Goal: Task Accomplishment & Management: Manage account settings

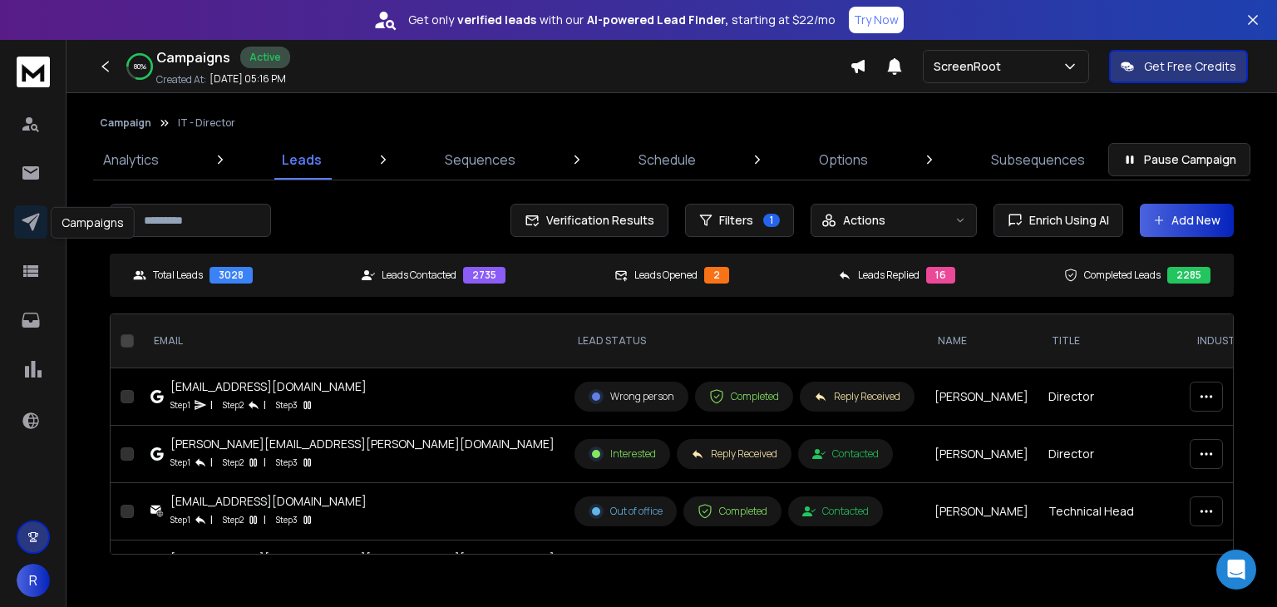
click at [28, 227] on icon at bounding box center [31, 222] width 20 height 20
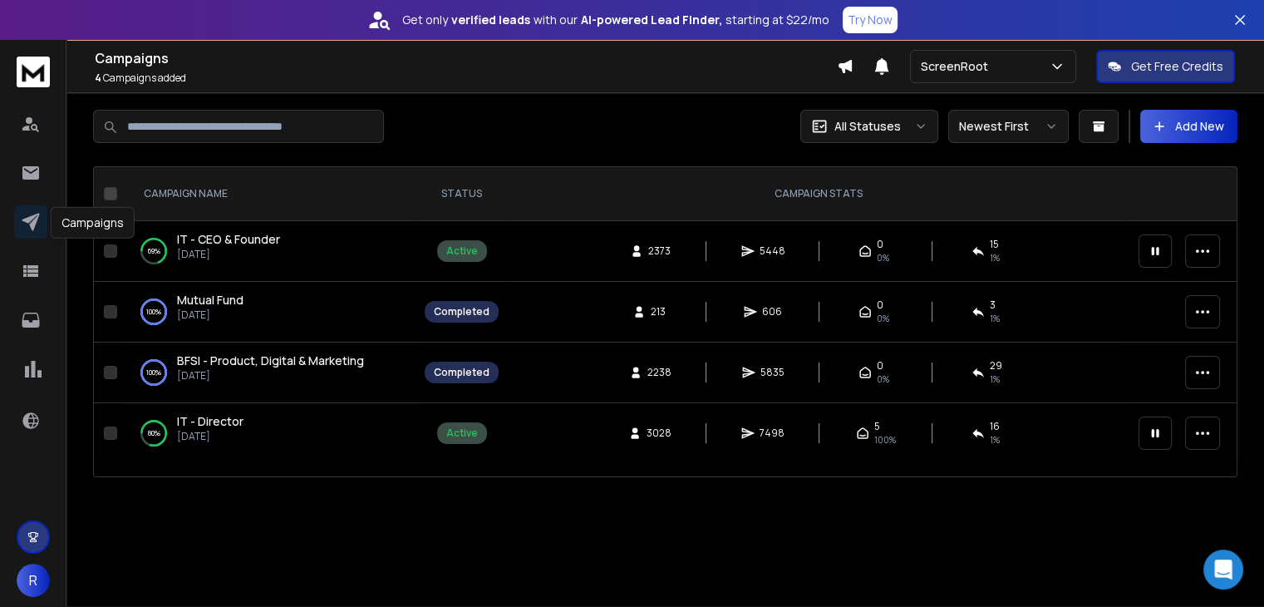
click at [185, 420] on span "IT - Director" at bounding box center [210, 421] width 66 height 16
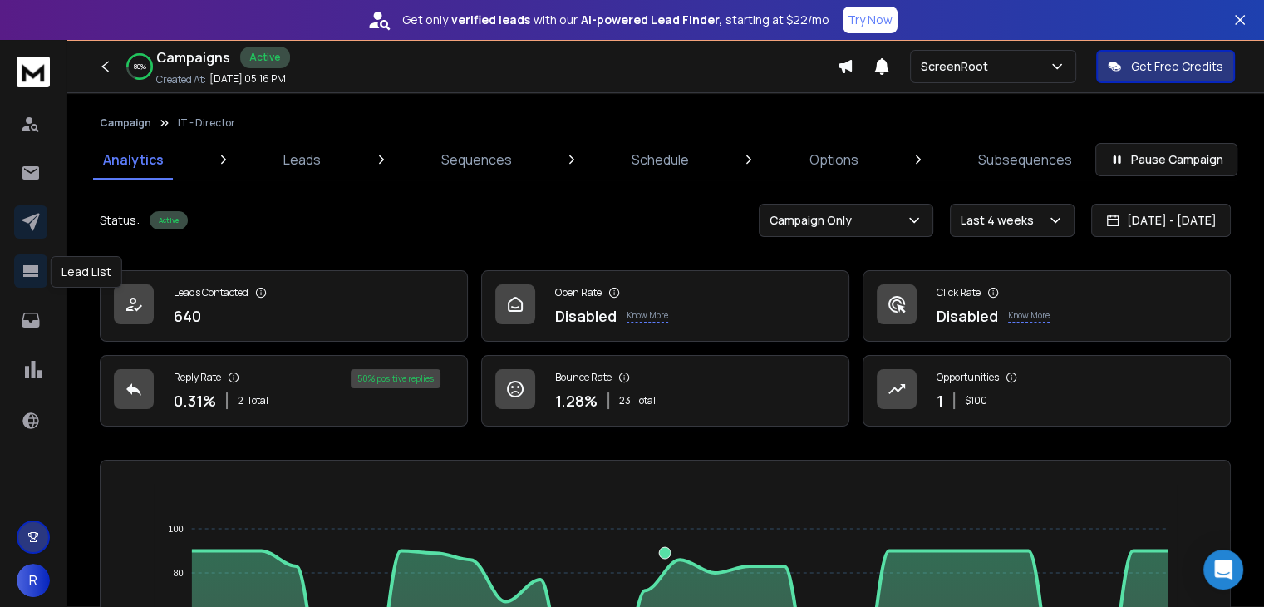
click at [33, 265] on icon at bounding box center [31, 271] width 20 height 20
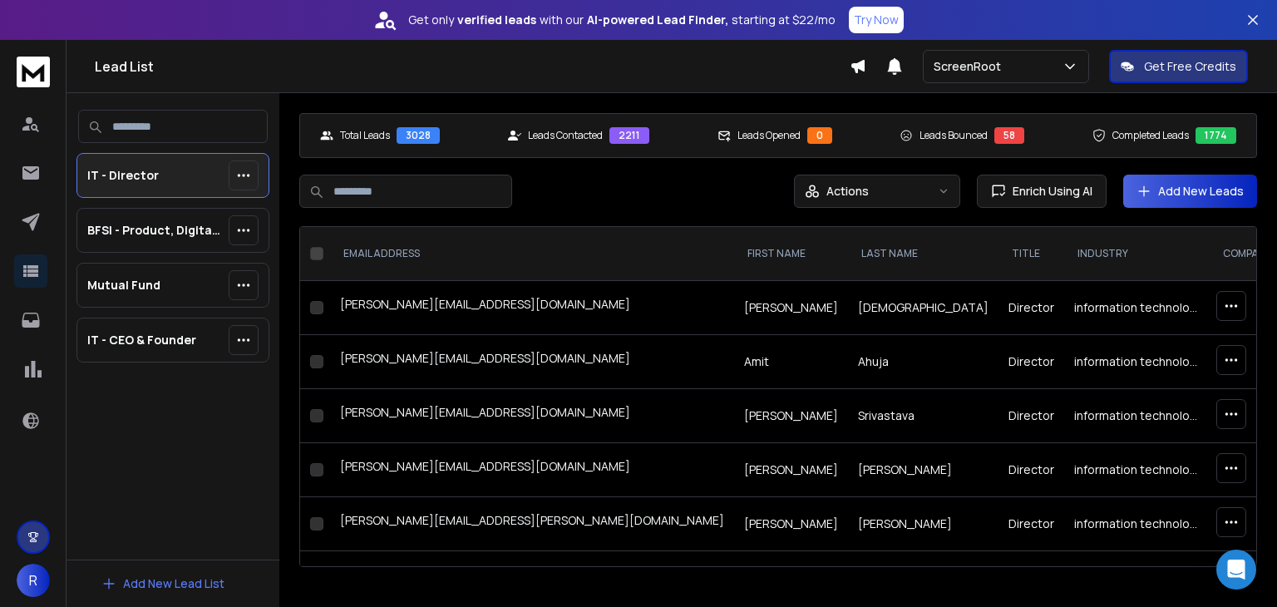
click at [1176, 187] on link "Add New Leads" at bounding box center [1189, 191] width 107 height 17
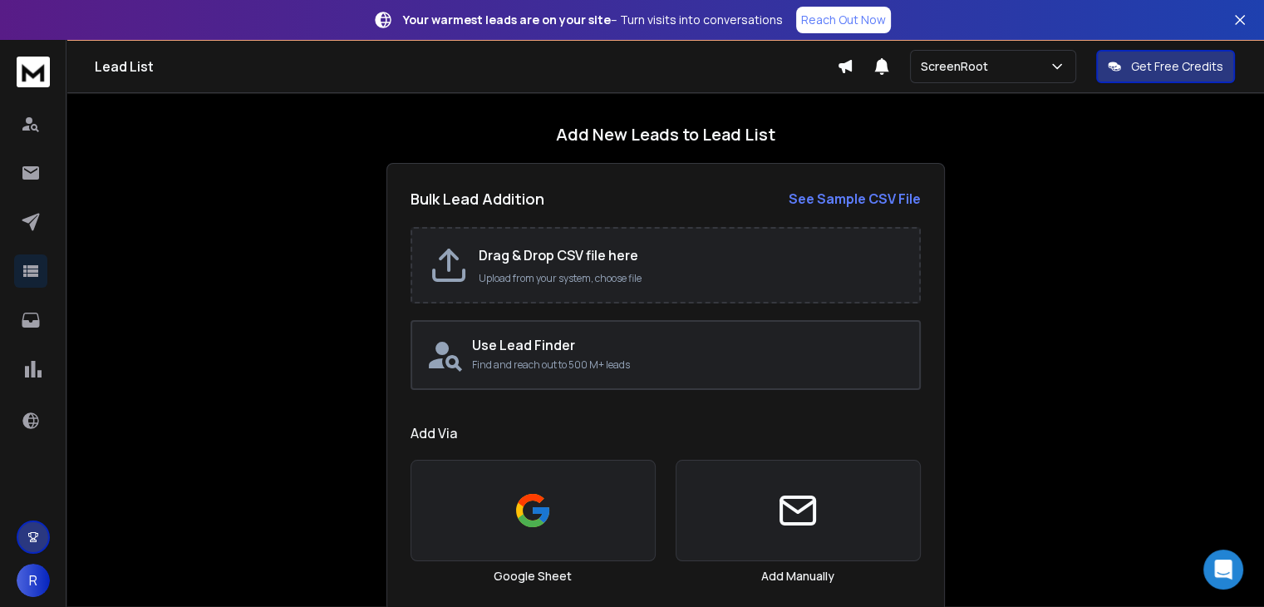
click at [556, 268] on div "Drag & Drop CSV file here Upload from your system, choose file" at bounding box center [691, 265] width 424 height 40
type input "**********"
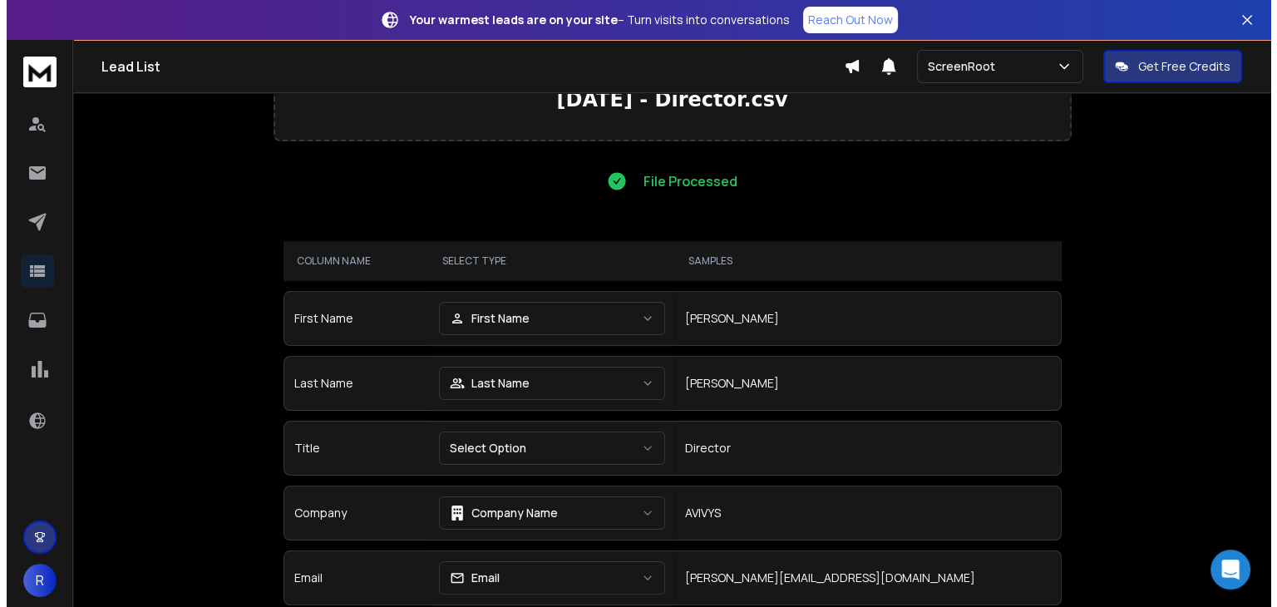
scroll to position [249, 0]
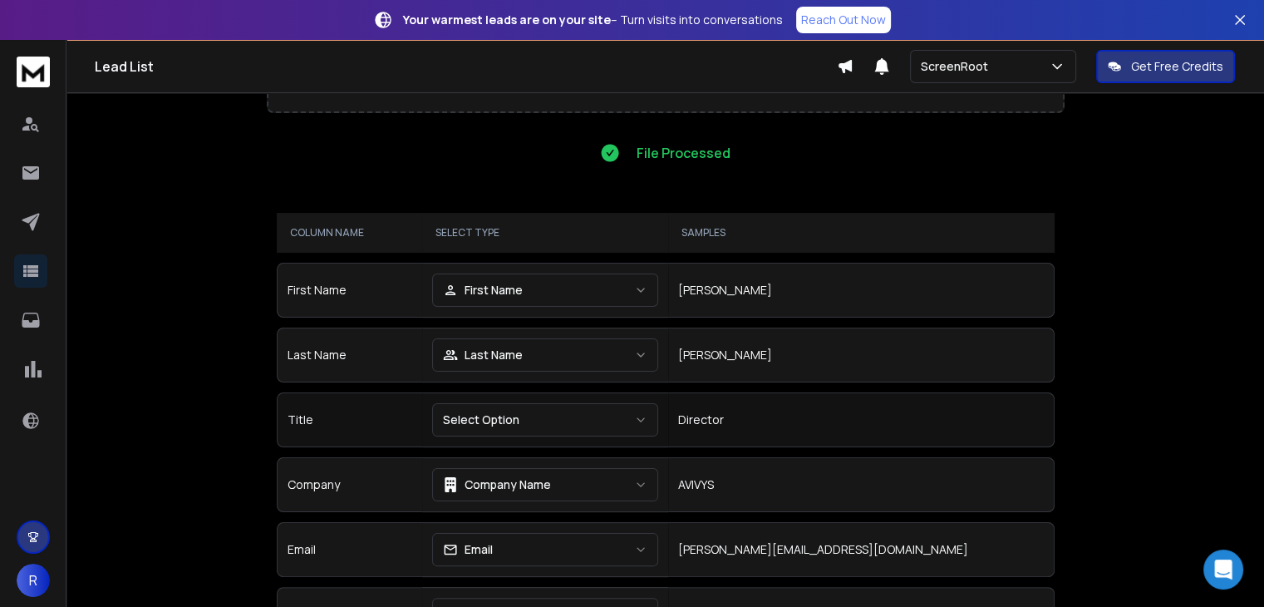
click at [658, 411] on button "Select Option" at bounding box center [545, 419] width 226 height 33
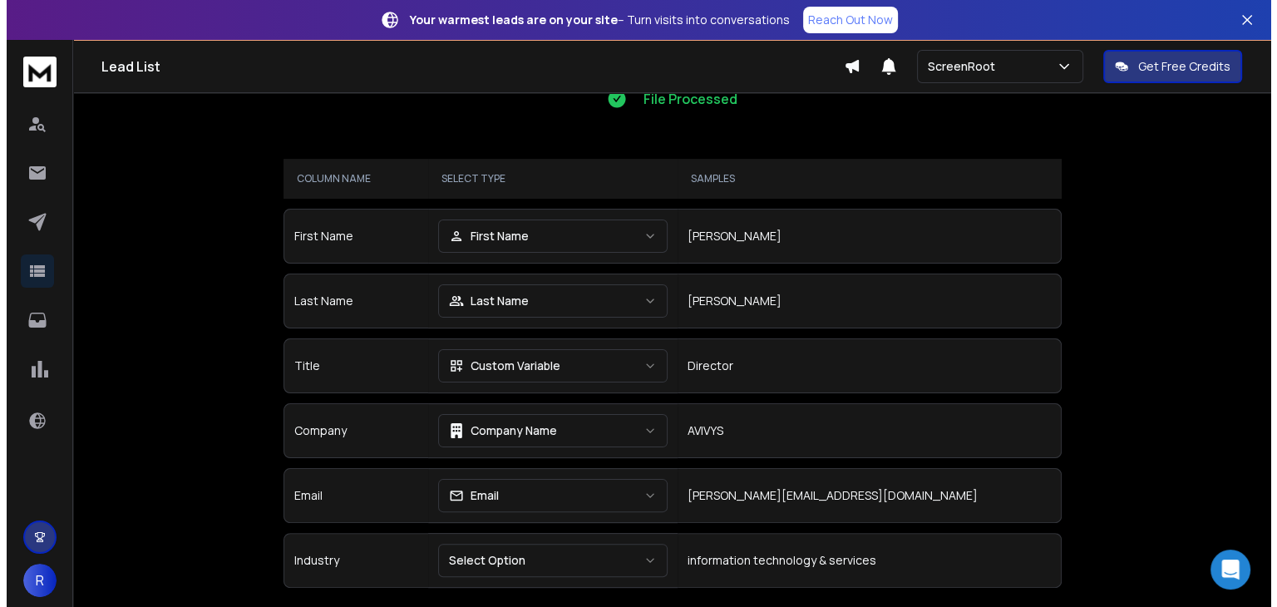
scroll to position [332, 0]
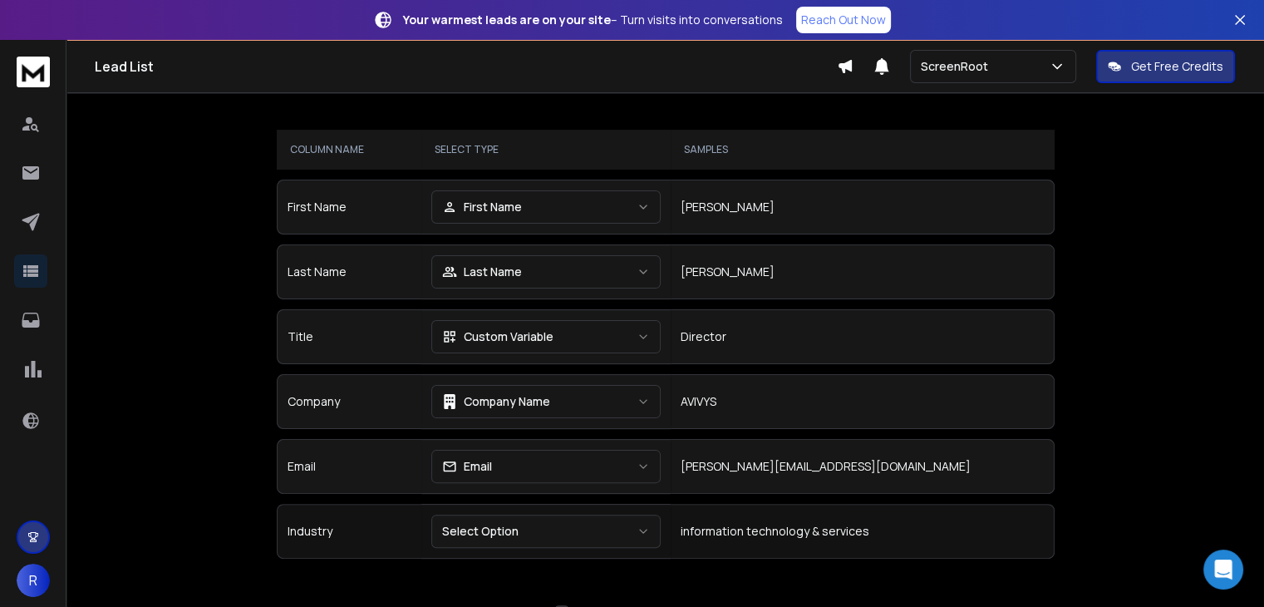
click at [552, 533] on button "Select Option" at bounding box center [545, 530] width 229 height 33
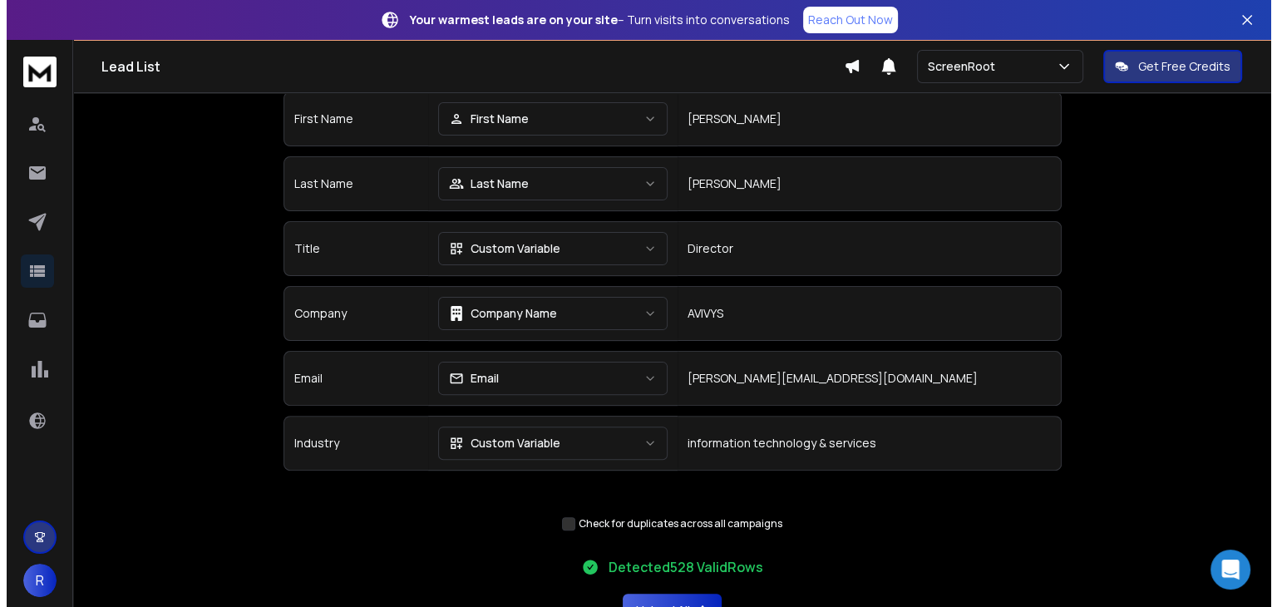
scroll to position [491, 0]
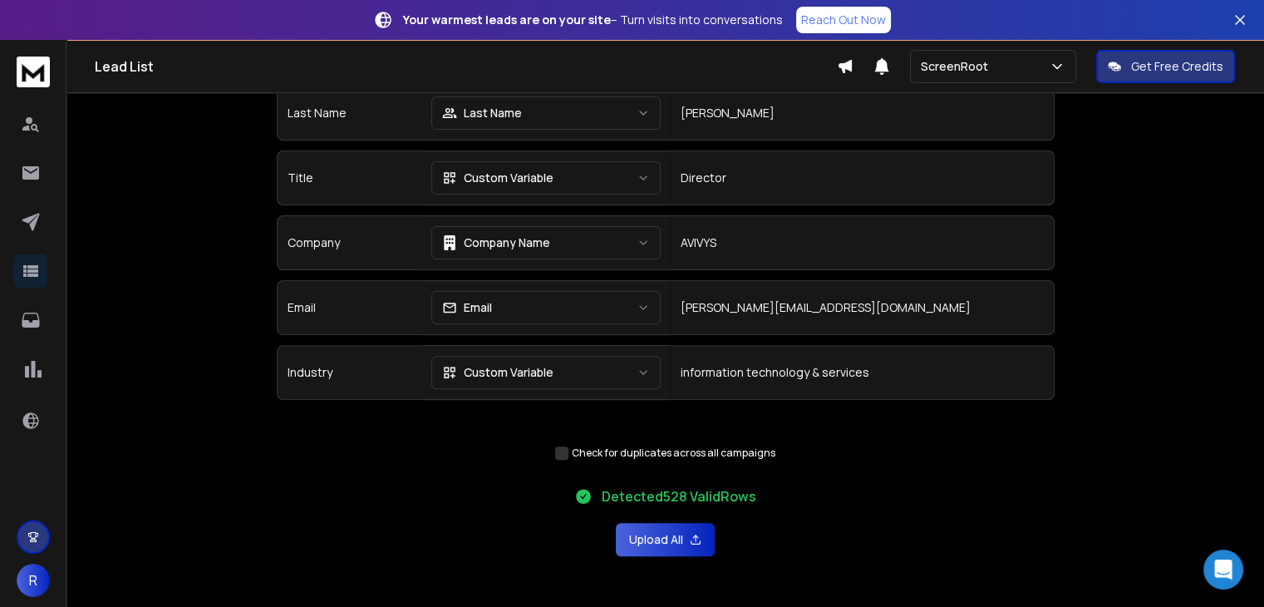
click at [670, 533] on button "Upload All" at bounding box center [665, 539] width 99 height 33
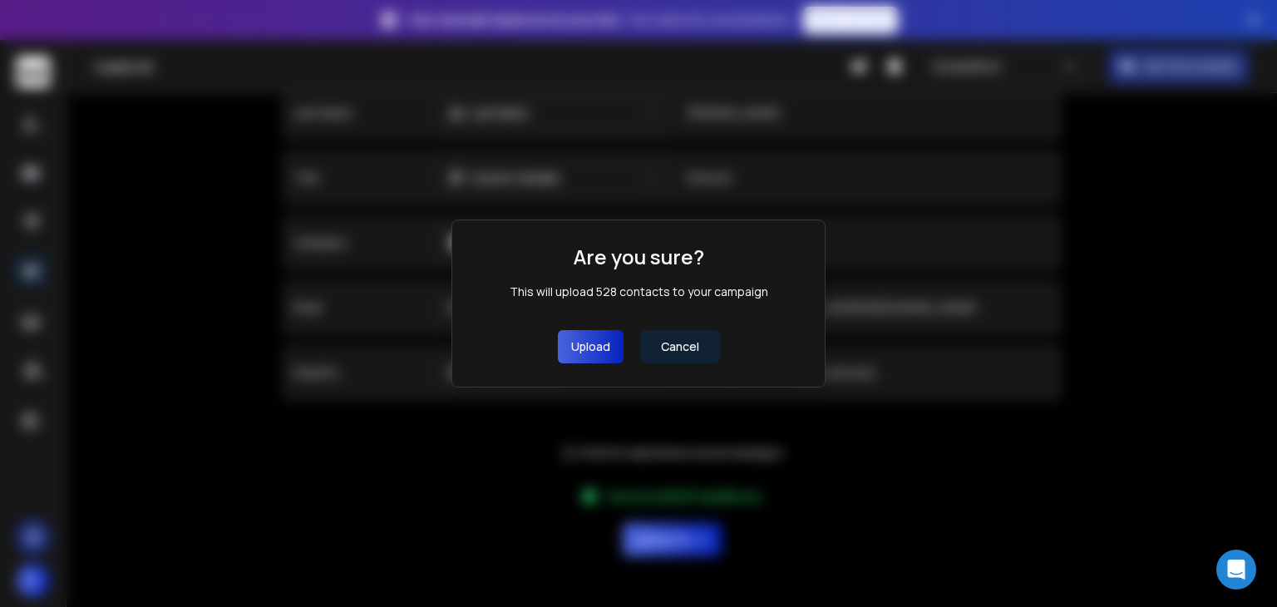
click at [602, 343] on button "Upload" at bounding box center [591, 346] width 66 height 33
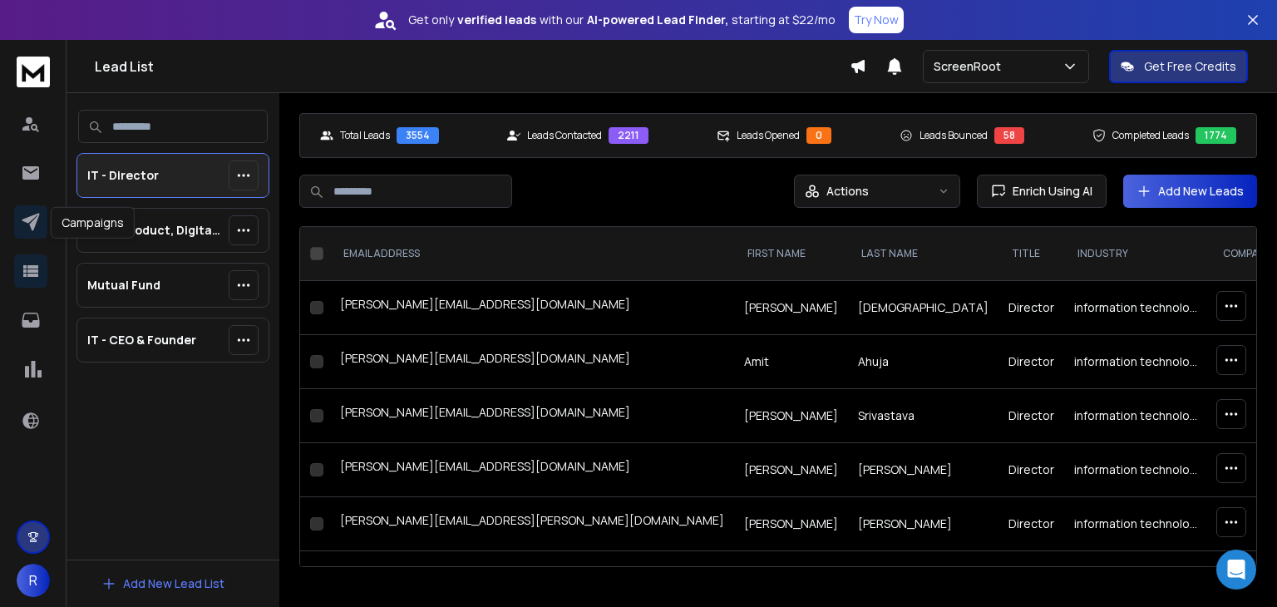
click at [33, 227] on icon at bounding box center [30, 221] width 17 height 17
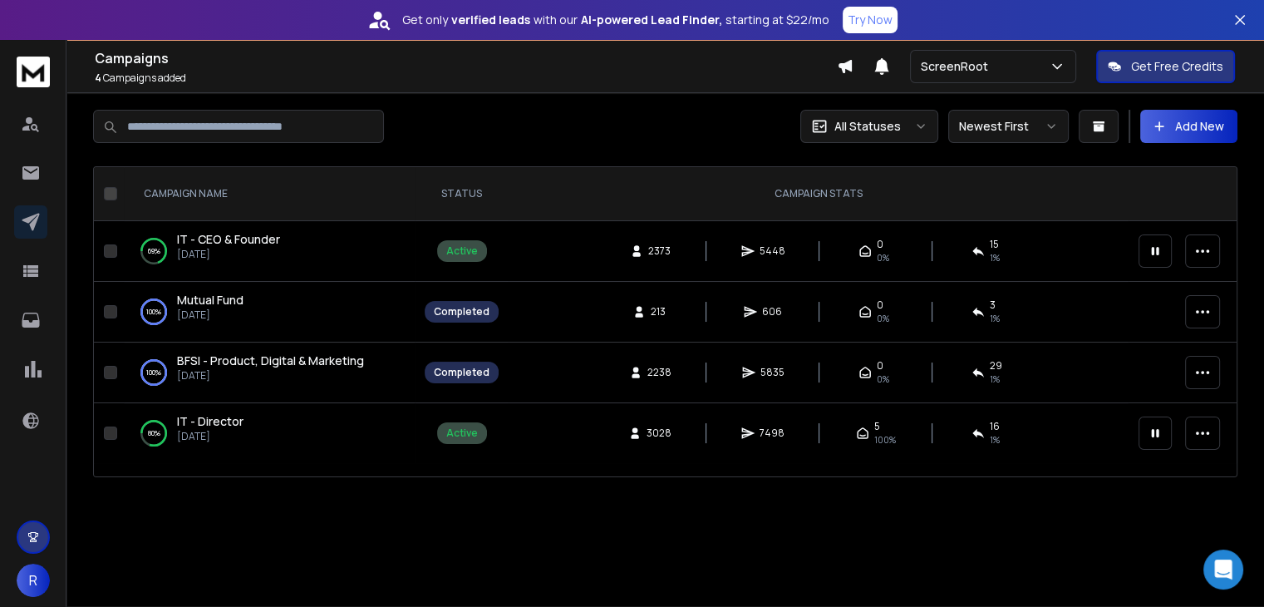
click at [228, 419] on span "IT - Director" at bounding box center [210, 421] width 66 height 16
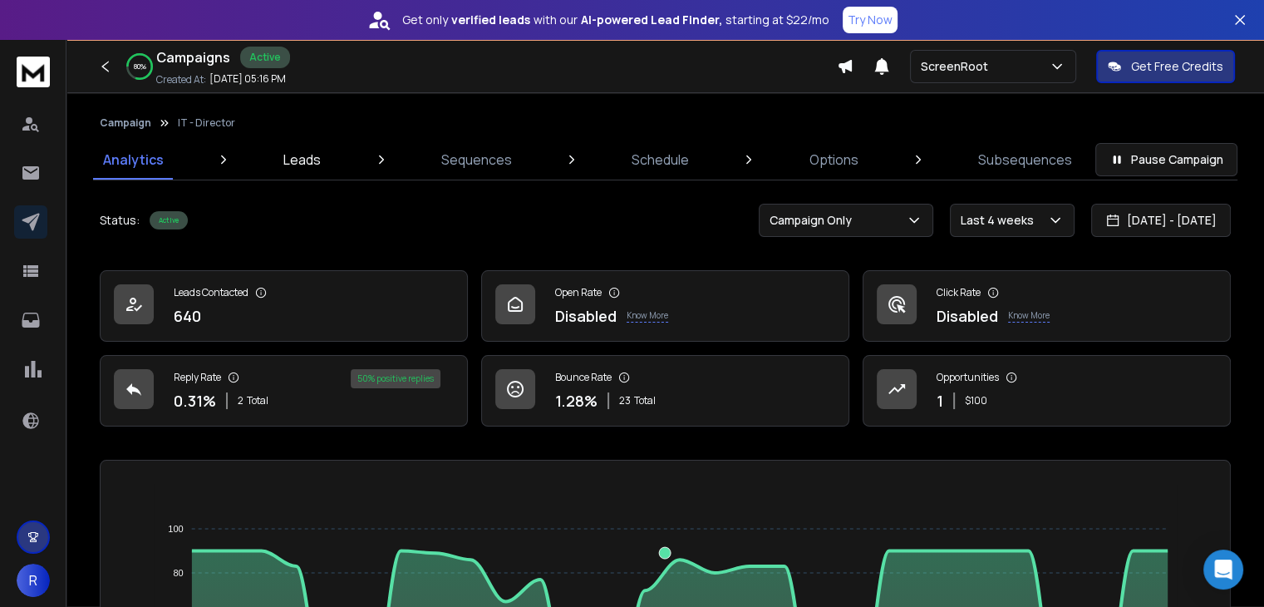
click at [293, 161] on p "Leads" at bounding box center [301, 160] width 37 height 20
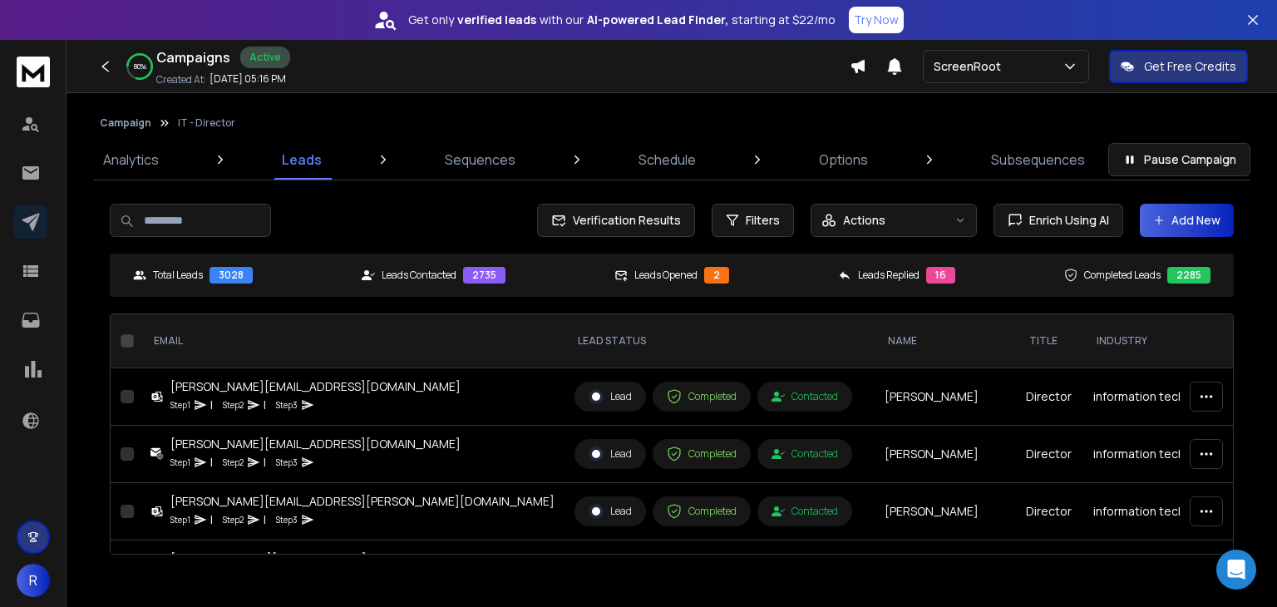
click at [1163, 222] on icon at bounding box center [1159, 220] width 12 height 12
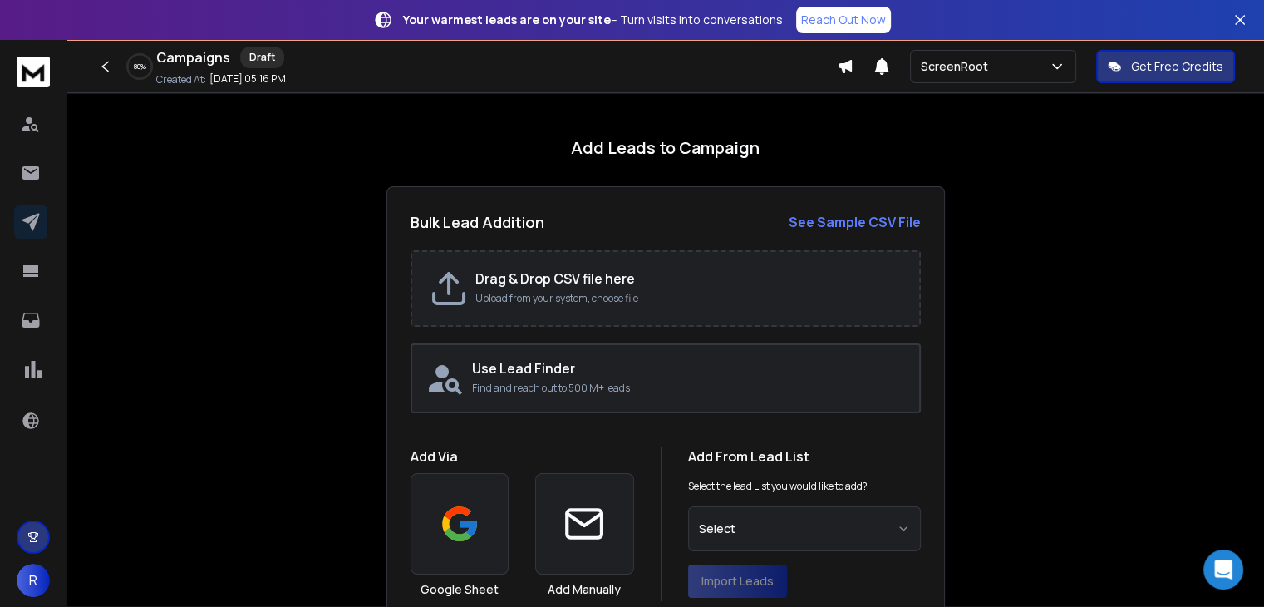
click at [722, 280] on h2 "Drag & Drop CSV file here" at bounding box center [688, 278] width 427 height 20
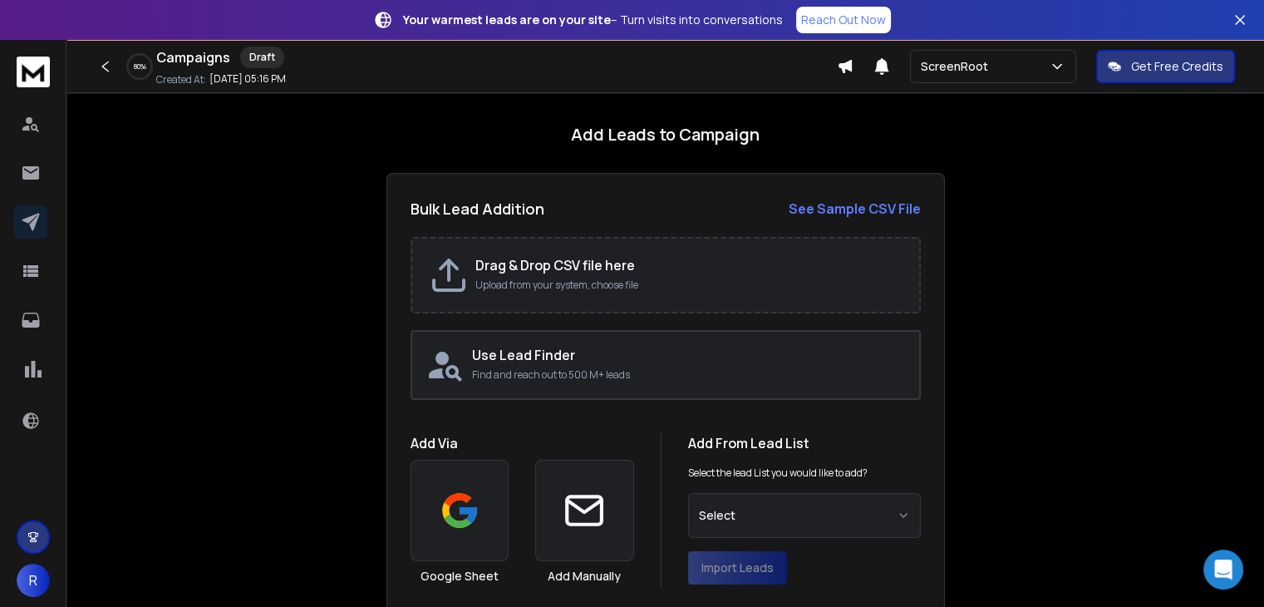
scroll to position [17, 0]
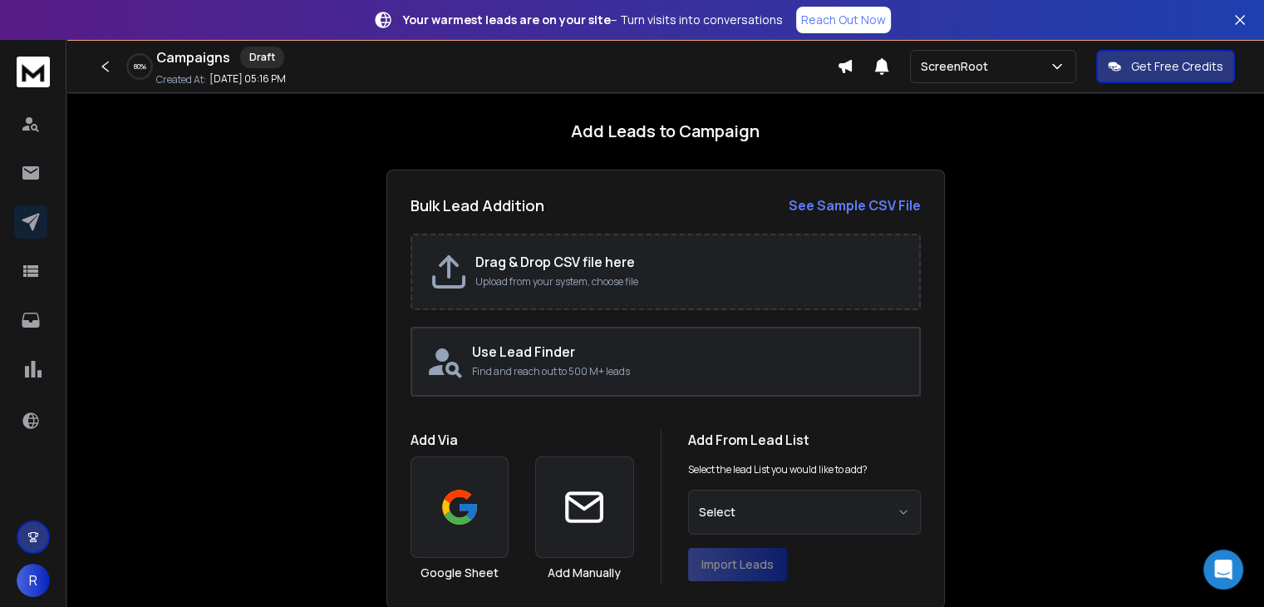
click at [845, 519] on button "Select" at bounding box center [804, 512] width 233 height 45
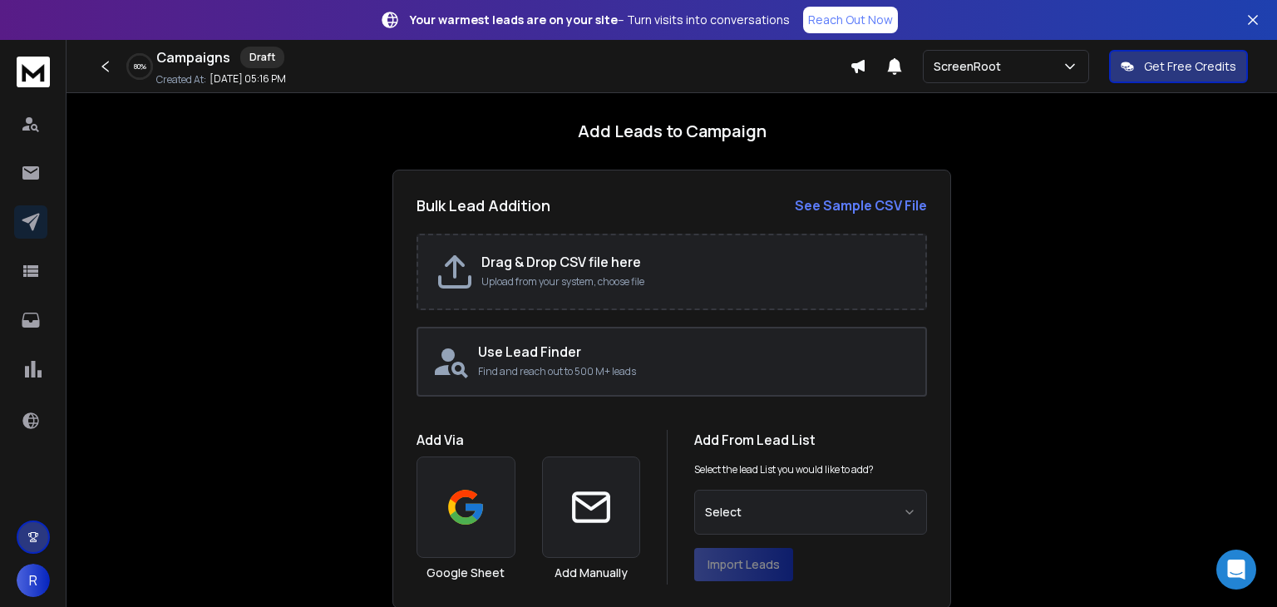
click at [1108, 352] on div "Add Leads to Campaign Bulk Lead Addition See Sample CSV File Drag & Drop CSV fi…" at bounding box center [638, 315] width 1277 height 585
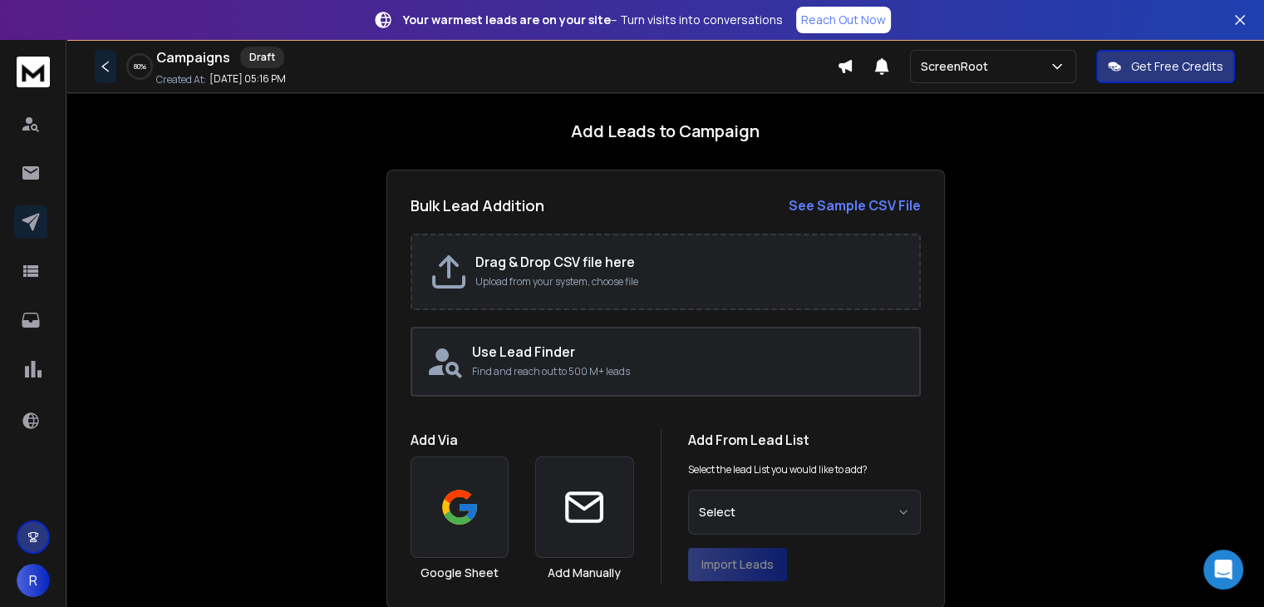
click at [103, 66] on icon at bounding box center [104, 66] width 7 height 11
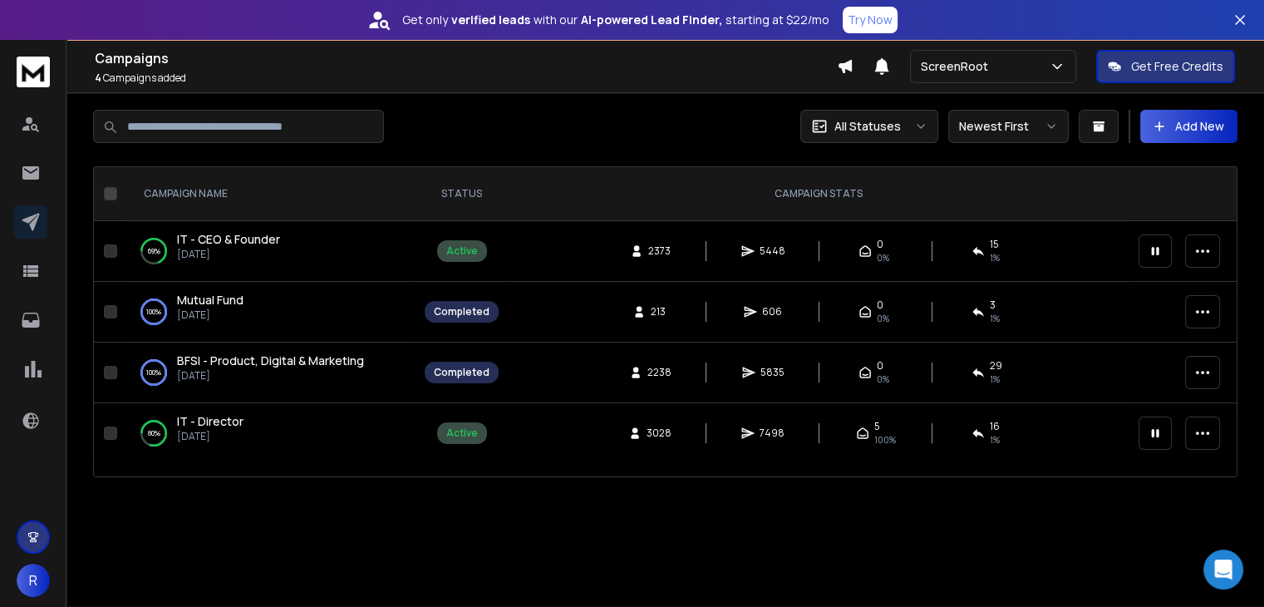
click at [229, 422] on span "IT - Director" at bounding box center [210, 421] width 66 height 16
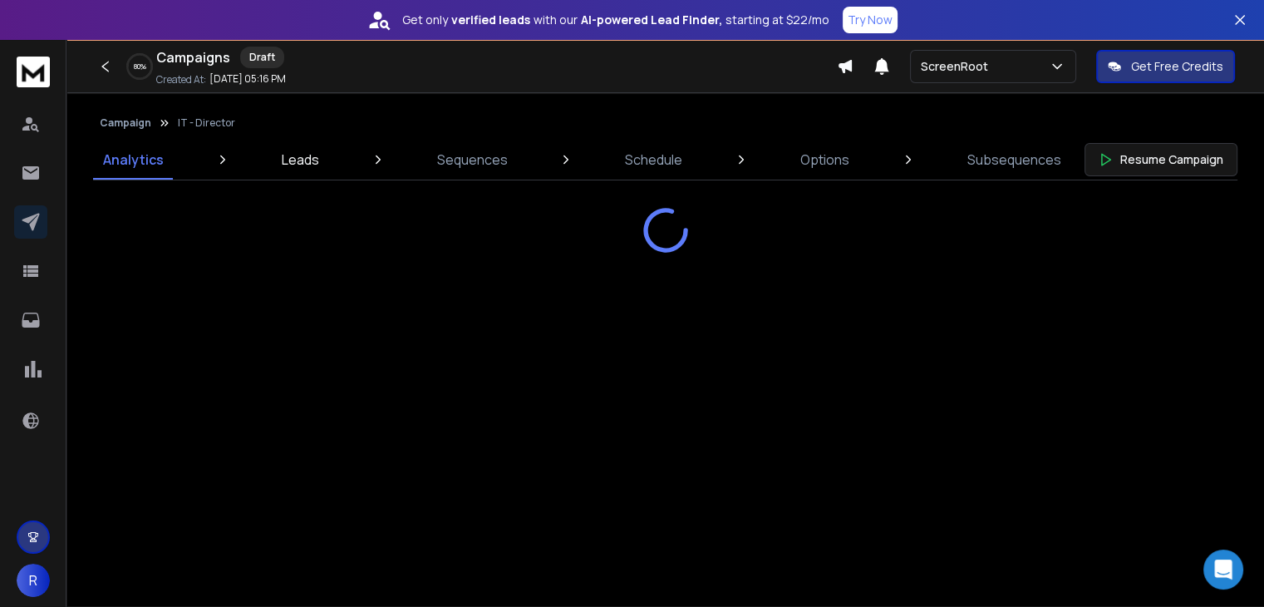
click at [302, 164] on p "Leads" at bounding box center [300, 160] width 37 height 20
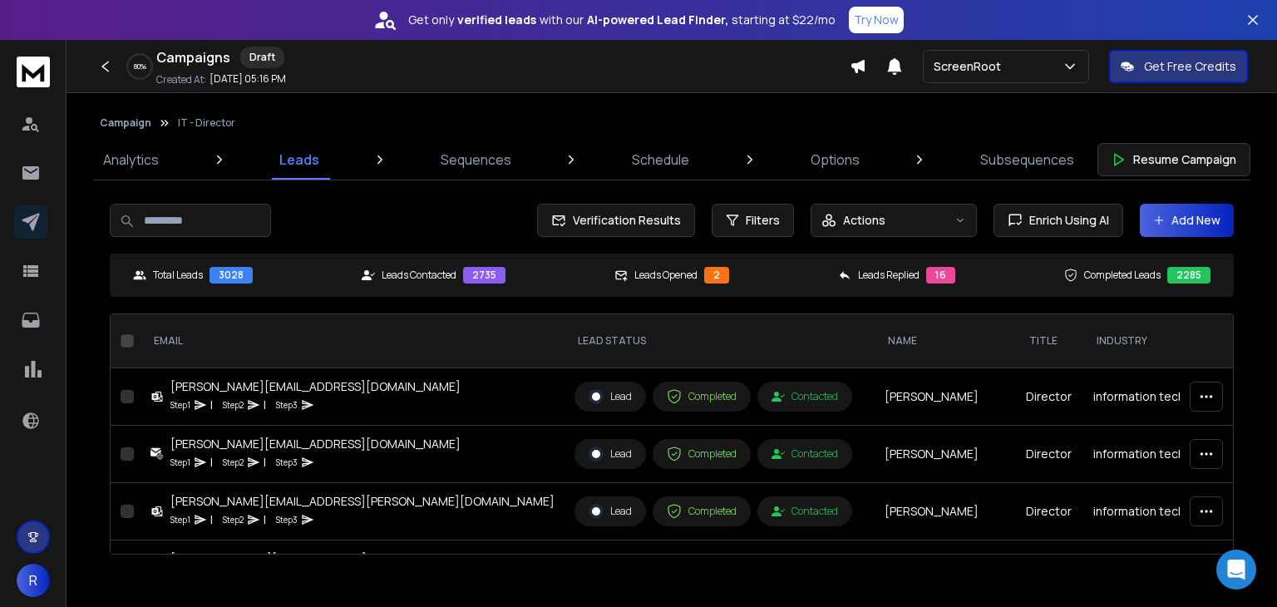
click at [1182, 219] on button "Add New" at bounding box center [1187, 220] width 94 height 33
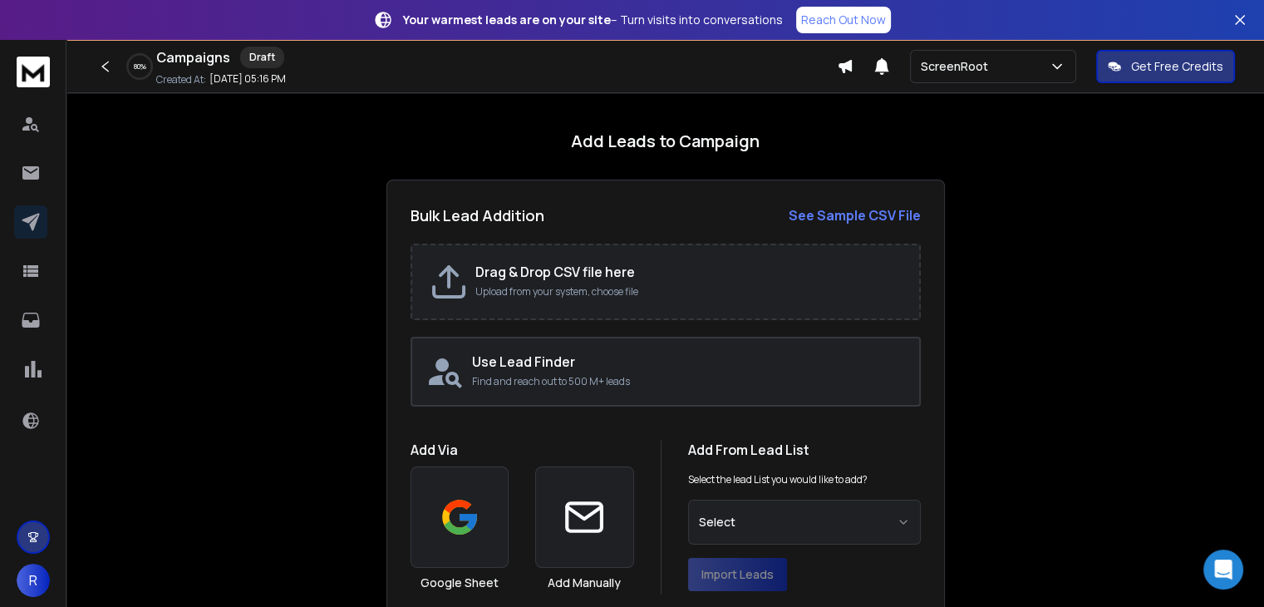
scroll to position [17, 0]
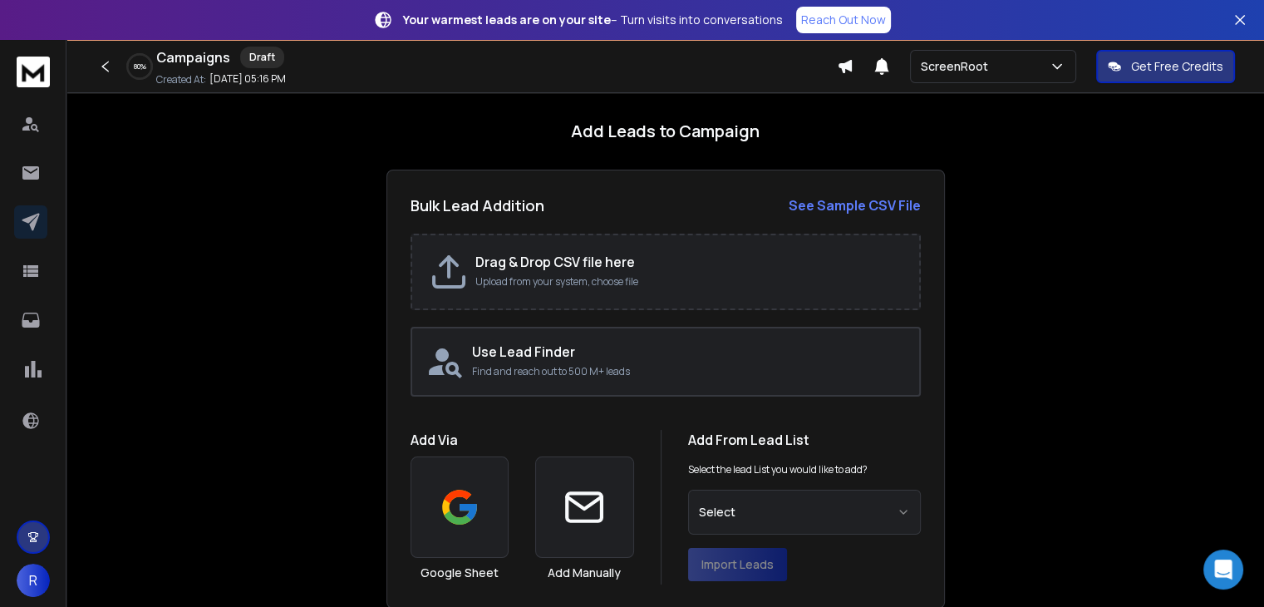
click at [863, 507] on button "Select" at bounding box center [804, 512] width 233 height 45
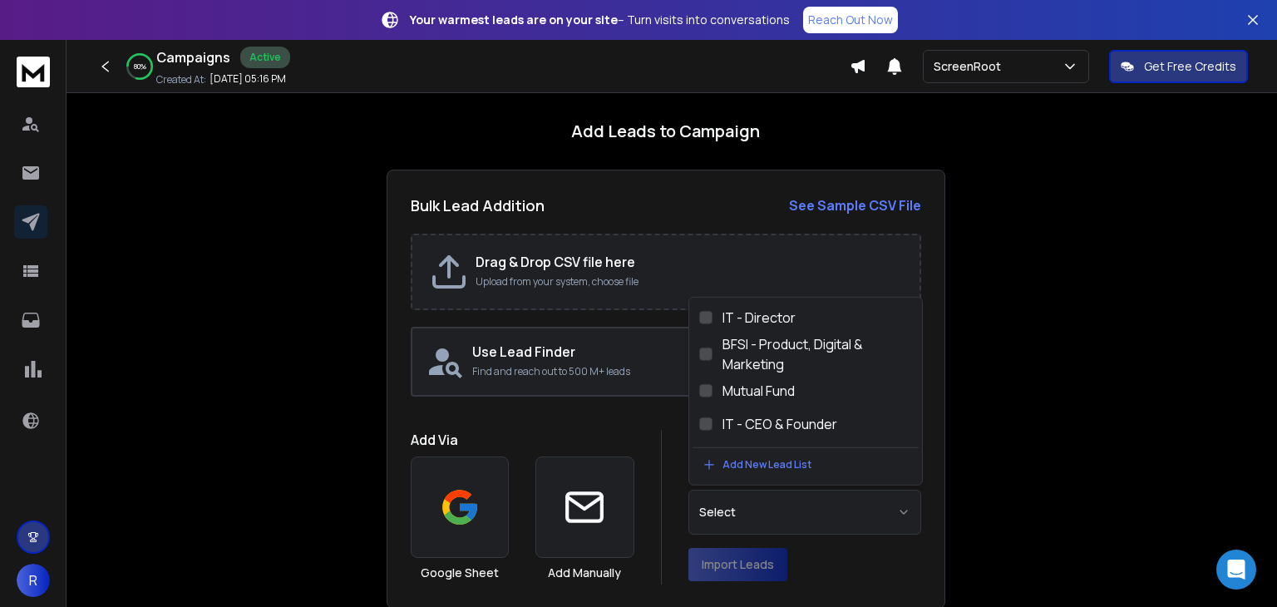
click at [771, 317] on div "IT - Director" at bounding box center [758, 318] width 73 height 20
click at [757, 563] on button "Import Leads" at bounding box center [737, 564] width 99 height 33
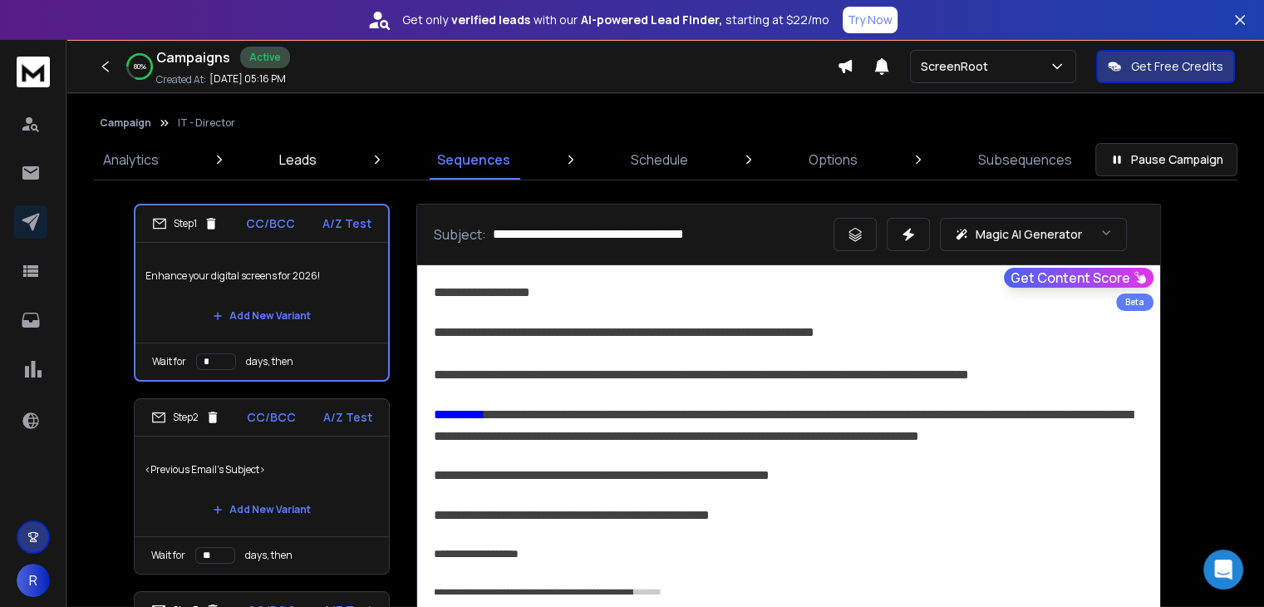
click at [300, 160] on p "Leads" at bounding box center [297, 160] width 37 height 20
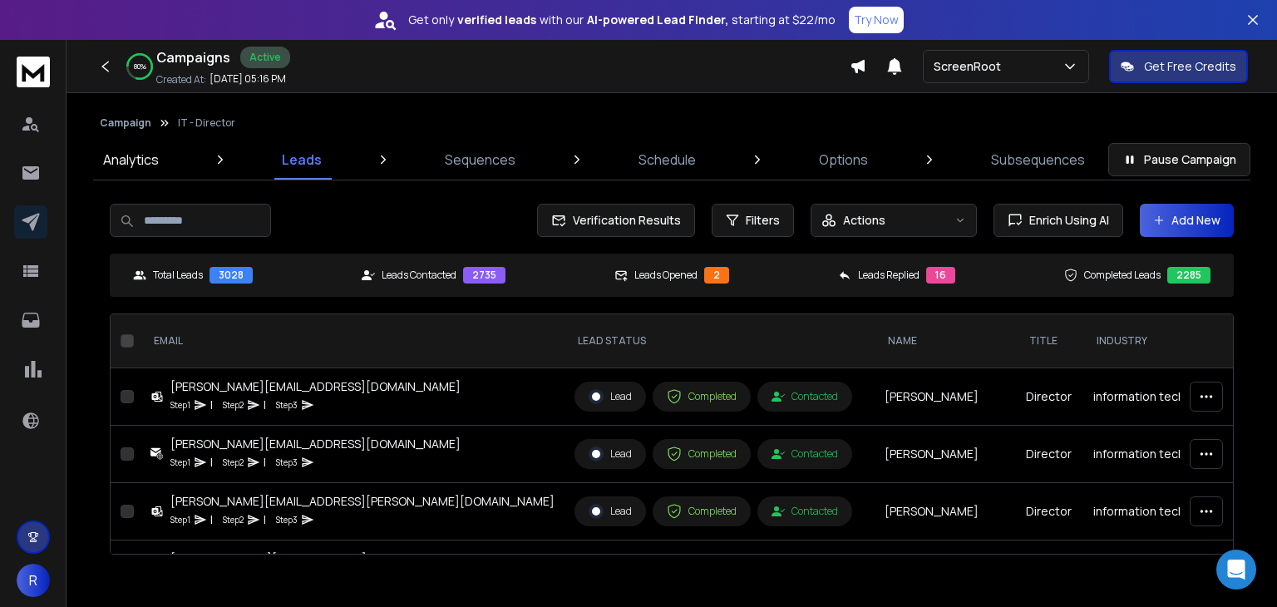
click at [152, 159] on p "Analytics" at bounding box center [131, 160] width 56 height 20
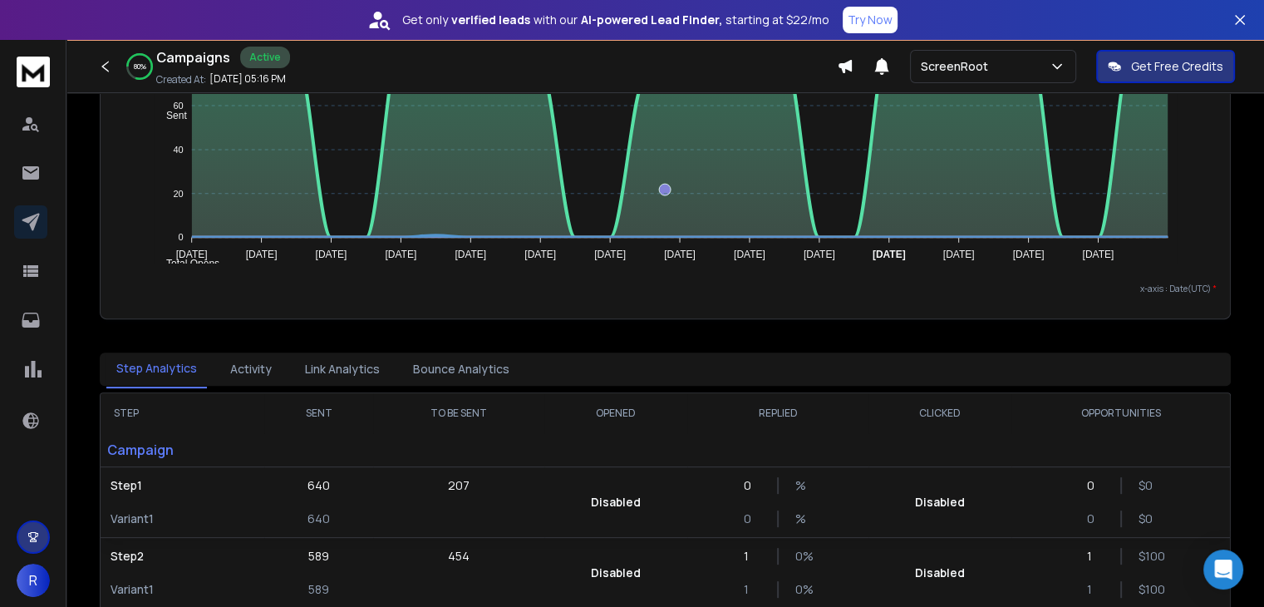
scroll to position [612, 0]
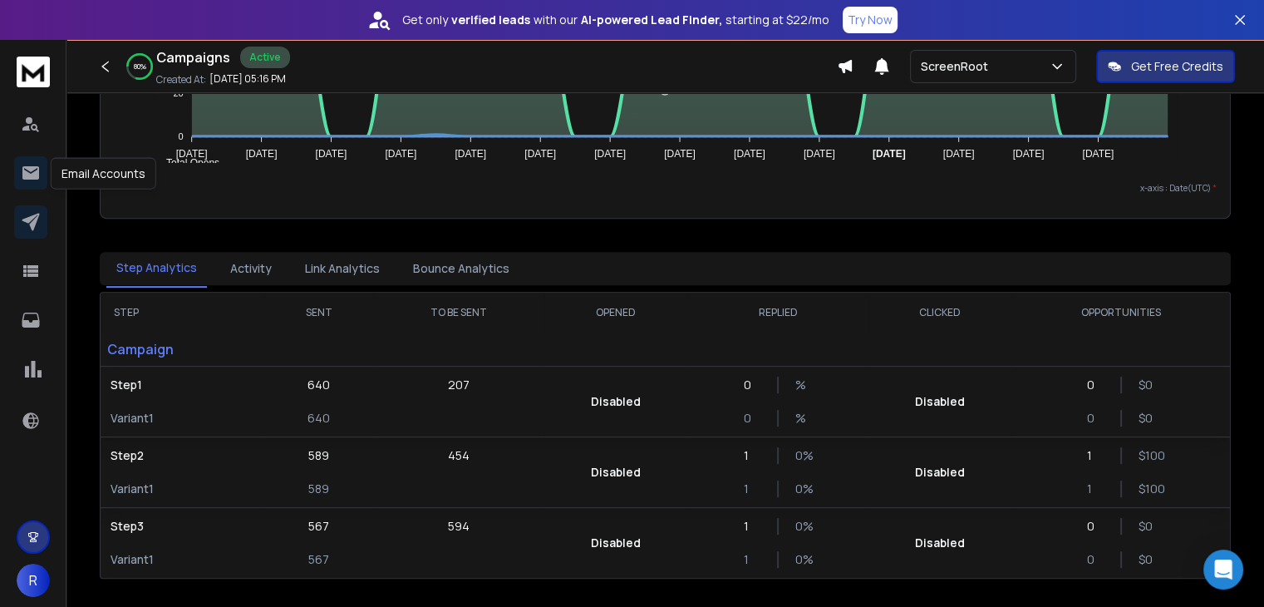
click at [37, 168] on icon at bounding box center [31, 173] width 20 height 20
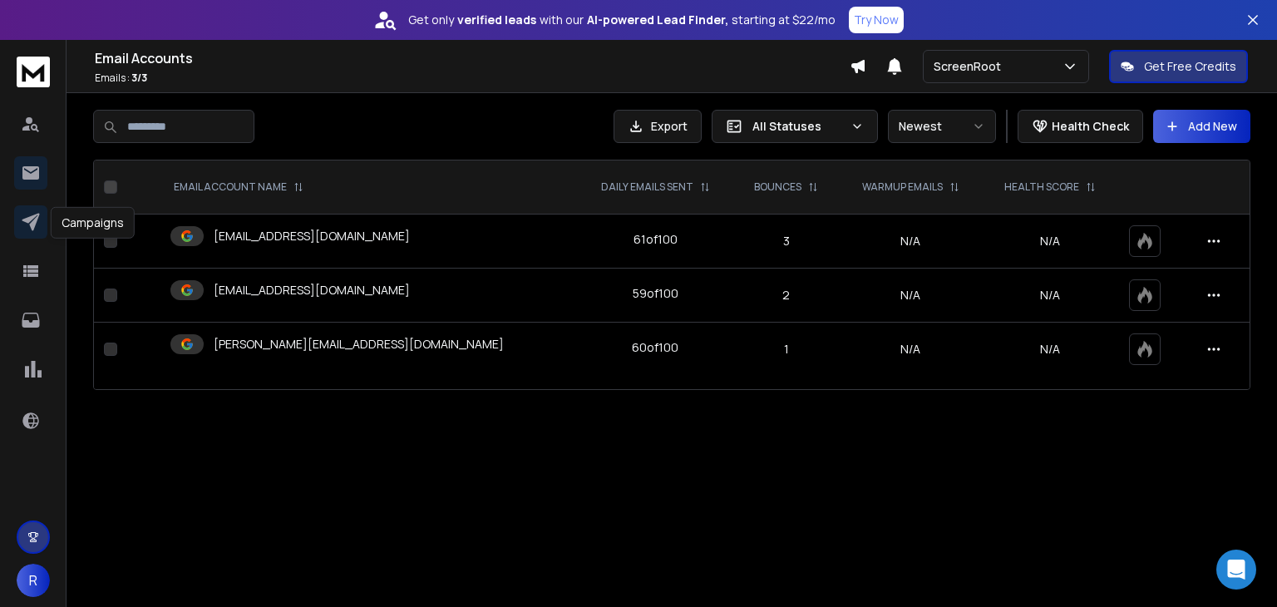
click at [33, 220] on icon at bounding box center [30, 221] width 17 height 17
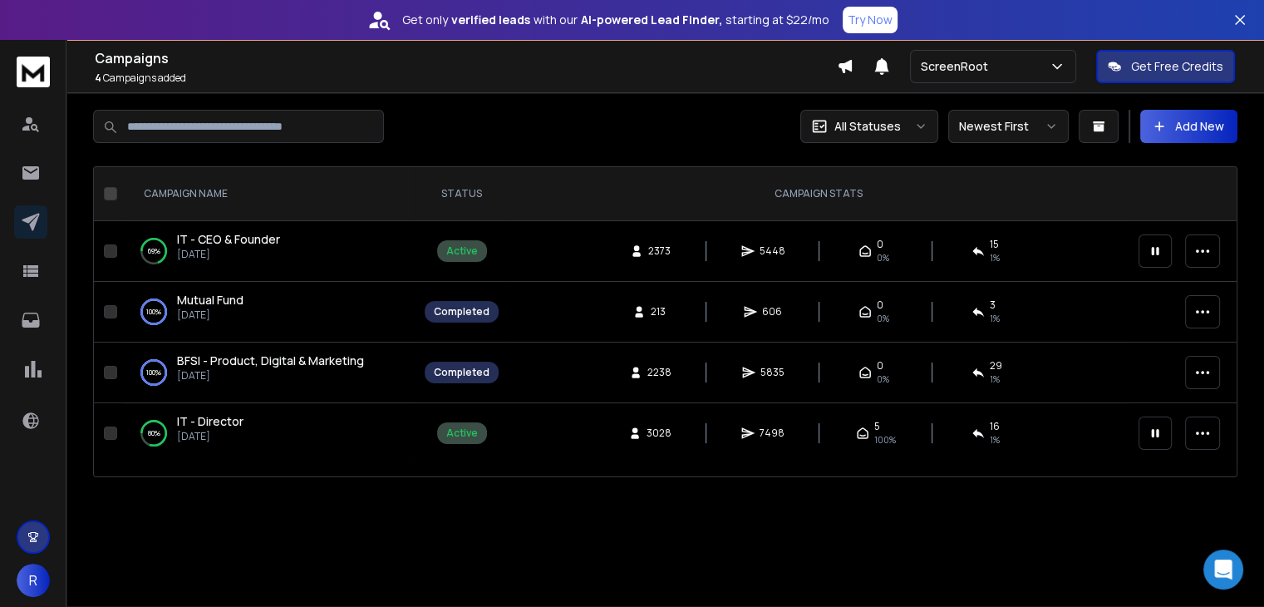
click at [217, 424] on span "IT - Director" at bounding box center [210, 421] width 66 height 16
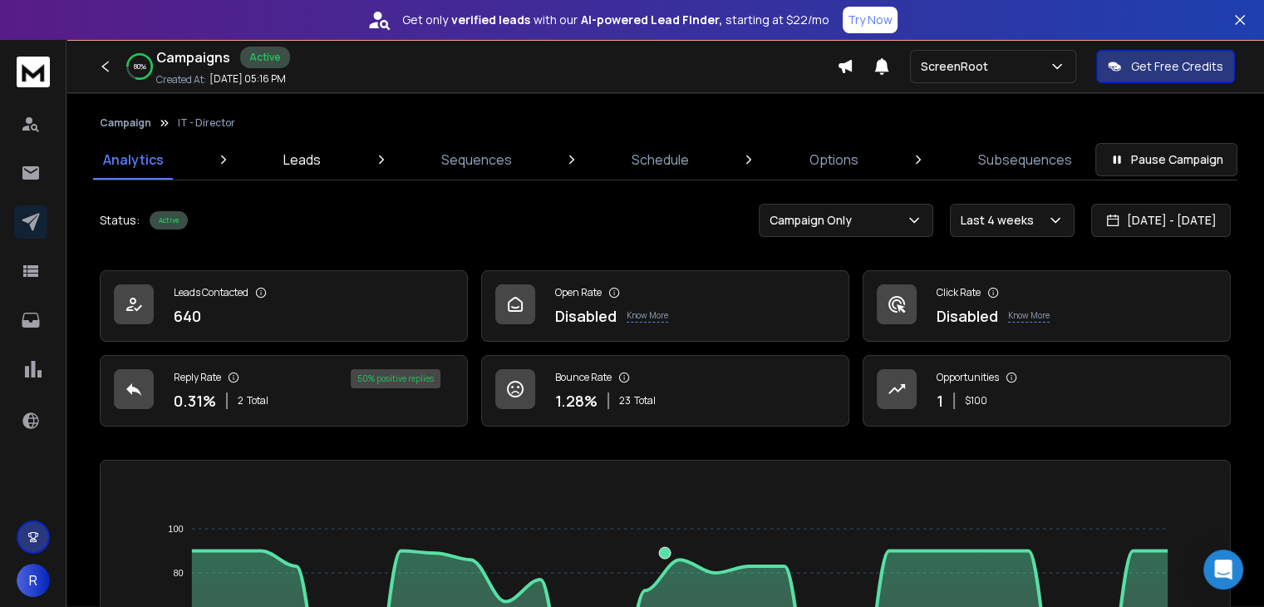
click at [322, 152] on link "Leads" at bounding box center [301, 160] width 57 height 40
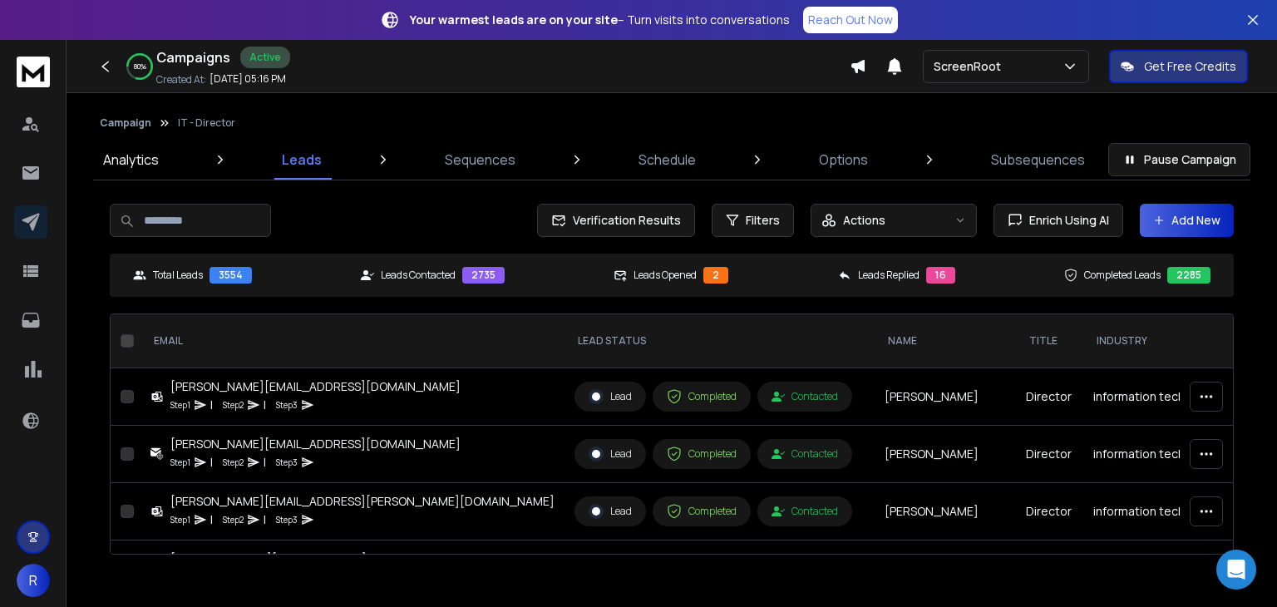
click at [122, 155] on p "Analytics" at bounding box center [131, 160] width 56 height 20
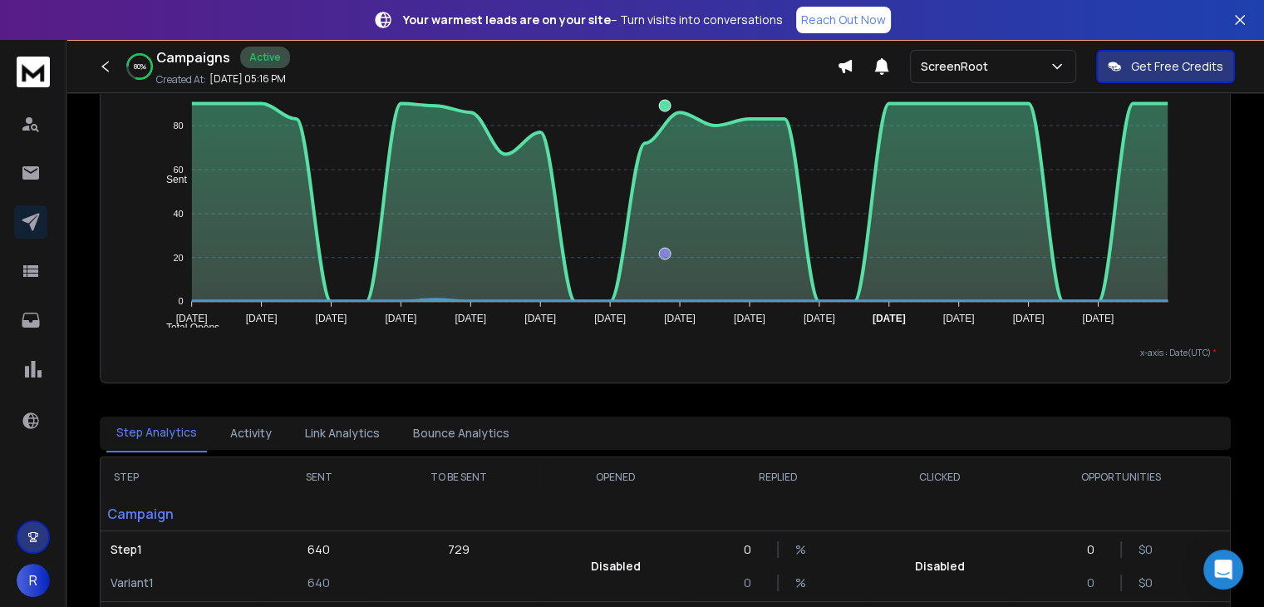
scroll to position [612, 0]
